Goal: Task Accomplishment & Management: Manage account settings

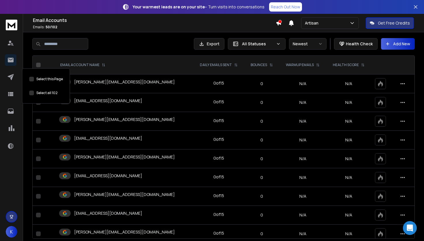
click at [31, 93] on button "Select this Page" at bounding box center [31, 93] width 5 height 5
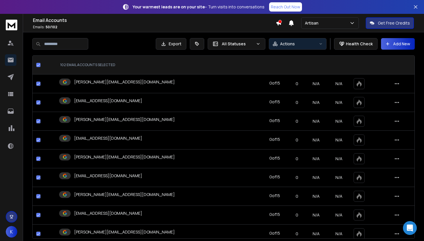
click at [294, 45] on p "Actions" at bounding box center [287, 44] width 15 height 6
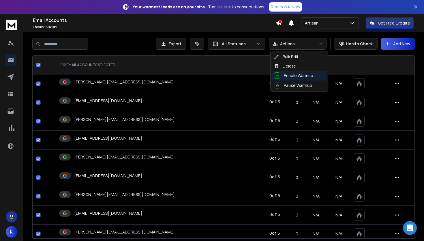
click at [295, 76] on div "Enable Warmup" at bounding box center [293, 75] width 39 height 6
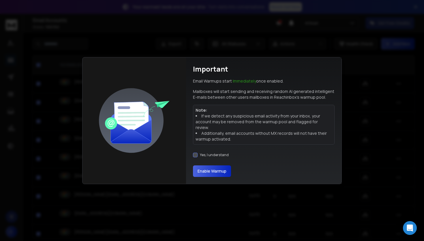
click at [195, 154] on button "Yes, I understand" at bounding box center [195, 154] width 5 height 5
click at [209, 171] on button "Enable Warmup" at bounding box center [212, 171] width 38 height 12
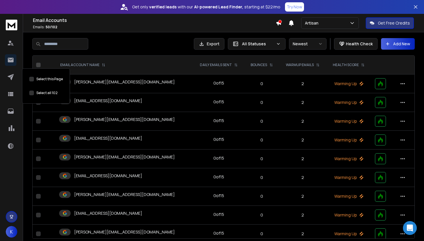
click at [34, 93] on div "Select all 102" at bounding box center [45, 93] width 33 height 5
click at [31, 94] on button "Select this Page" at bounding box center [31, 93] width 5 height 5
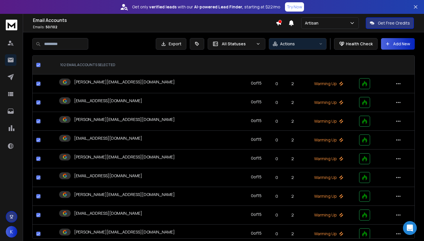
click at [297, 46] on div "Actions" at bounding box center [294, 44] width 44 height 6
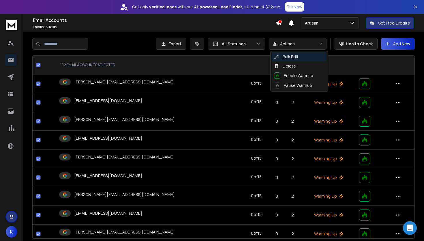
click at [291, 57] on div "Bulk Edit" at bounding box center [286, 57] width 25 height 6
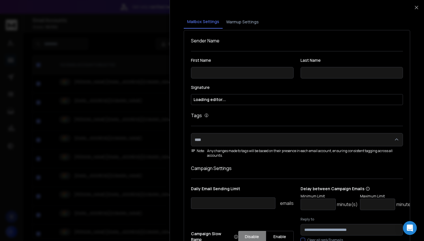
click at [237, 23] on button "Warmup Settings" at bounding box center [242, 22] width 39 height 13
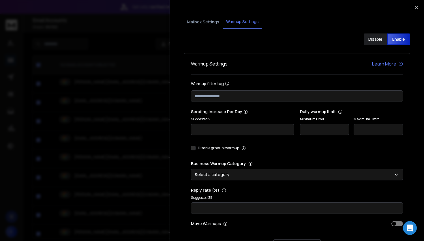
click at [319, 129] on input "number" at bounding box center [324, 130] width 49 height 12
type input "**"
click at [393, 132] on input "number" at bounding box center [377, 130] width 49 height 12
type input "**"
click at [249, 131] on input "number" at bounding box center [242, 130] width 103 height 12
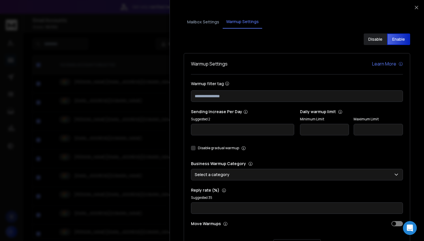
type input "*"
click at [225, 181] on form "Warmup Settings Learn More Warmup filter tag Sending Increase Per Day Suggested…" at bounding box center [297, 169] width 212 height 219
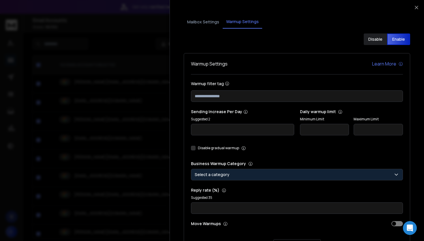
click at [227, 176] on p "Select a category" at bounding box center [213, 175] width 37 height 6
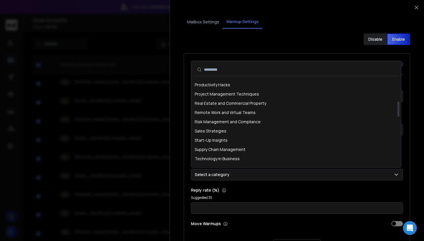
scroll to position [402, 0]
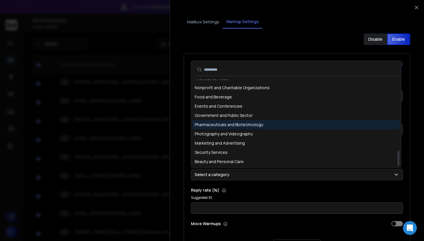
click at [187, 126] on div at bounding box center [212, 120] width 424 height 241
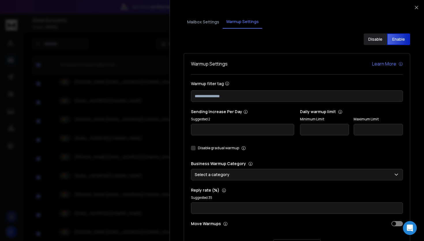
scroll to position [62, 0]
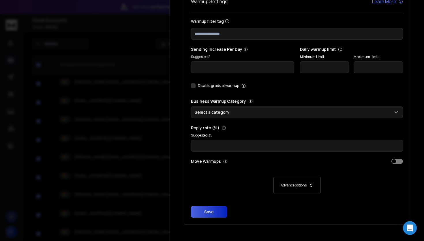
click at [219, 145] on input "number" at bounding box center [297, 146] width 212 height 12
type input "**"
click at [309, 188] on div "Advance options" at bounding box center [296, 185] width 47 height 16
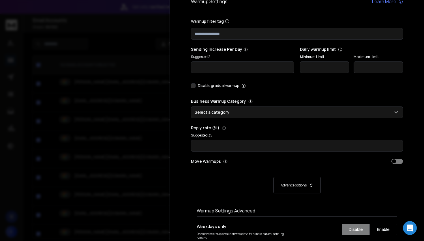
click at [394, 161] on button "button" at bounding box center [397, 161] width 12 height 5
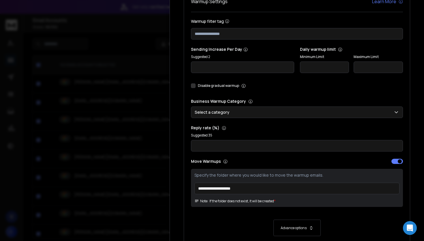
click at [393, 161] on button "button" at bounding box center [397, 161] width 12 height 5
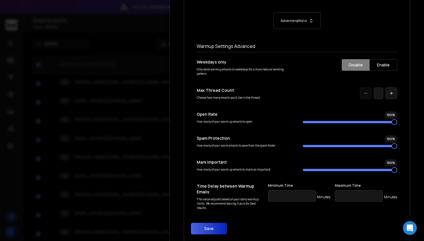
scroll to position [218, 0]
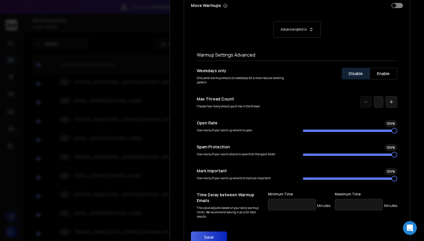
click at [356, 72] on button "Disable" at bounding box center [356, 74] width 28 height 12
click at [389, 99] on button "button" at bounding box center [391, 102] width 12 height 12
type input "*"
click at [376, 179] on span at bounding box center [377, 179] width 6 height 6
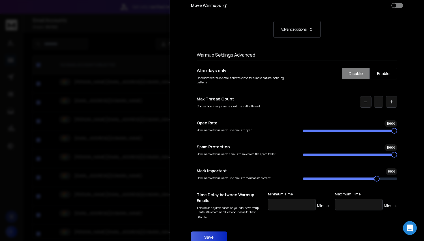
click at [275, 203] on input "number" at bounding box center [292, 205] width 48 height 12
type input "*"
type input "**"
click at [197, 238] on button "Save" at bounding box center [209, 237] width 36 height 12
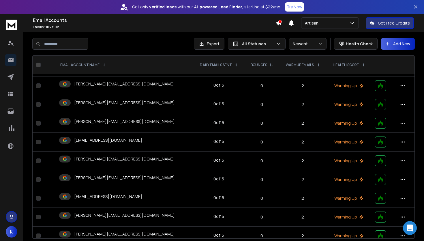
scroll to position [0, 0]
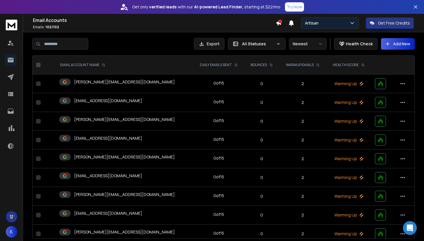
click at [338, 21] on div "Artisan" at bounding box center [330, 23] width 50 height 6
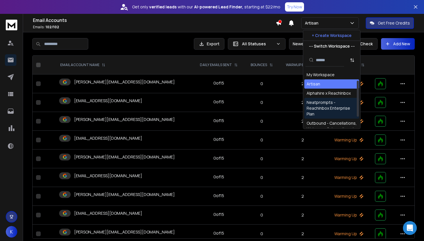
scroll to position [16, 0]
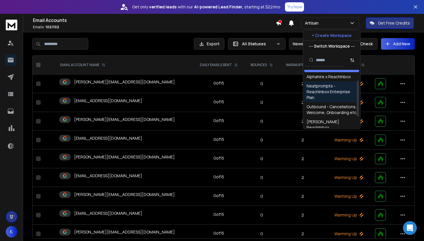
click at [315, 109] on div "Outbound - Cancellations, Welcome, Onboarding etc" at bounding box center [331, 110] width 50 height 12
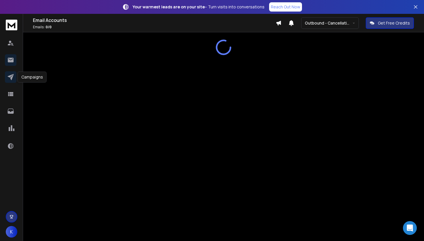
click at [8, 76] on icon at bounding box center [10, 77] width 6 height 6
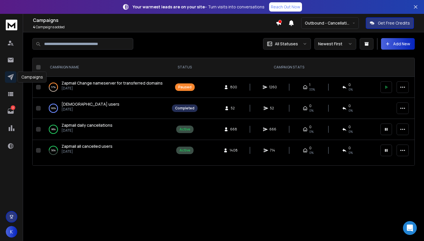
click at [123, 83] on span "Zapmail Change nameserver for transferred domains" at bounding box center [111, 82] width 101 height 5
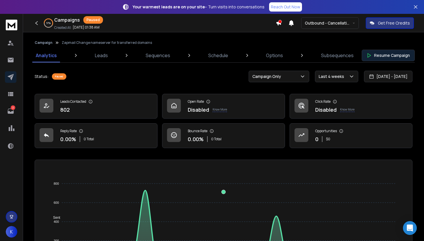
click at [389, 55] on button "Resume Campaign" at bounding box center [387, 56] width 53 height 12
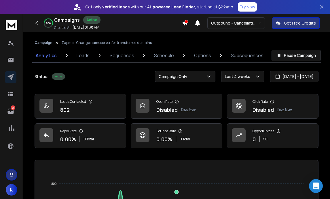
click at [59, 51] on link "Analytics" at bounding box center [46, 55] width 28 height 14
